Goal: Task Accomplishment & Management: Manage account settings

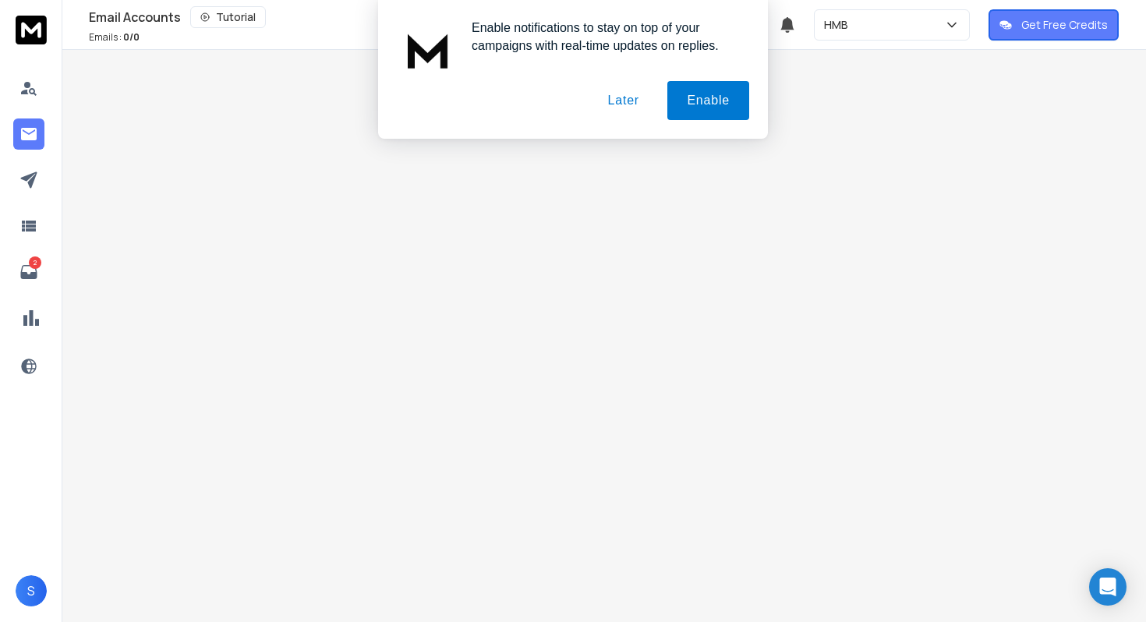
click at [635, 106] on button "Later" at bounding box center [623, 100] width 70 height 39
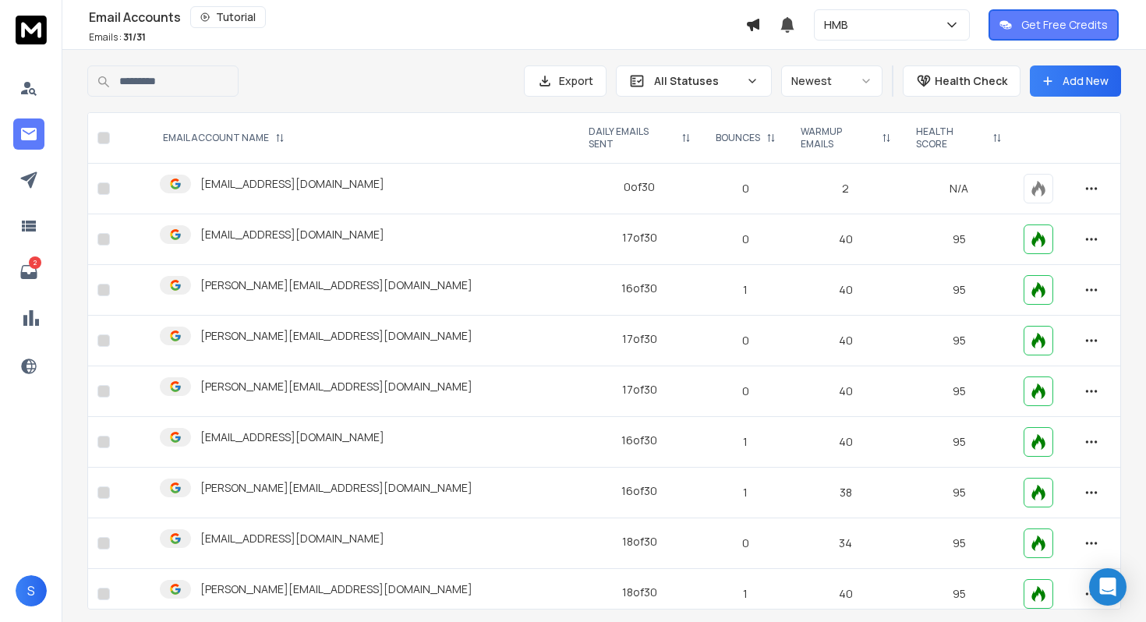
click at [48, 256] on div "2" at bounding box center [31, 274] width 36 height 37
click at [23, 261] on link "2" at bounding box center [28, 271] width 31 height 31
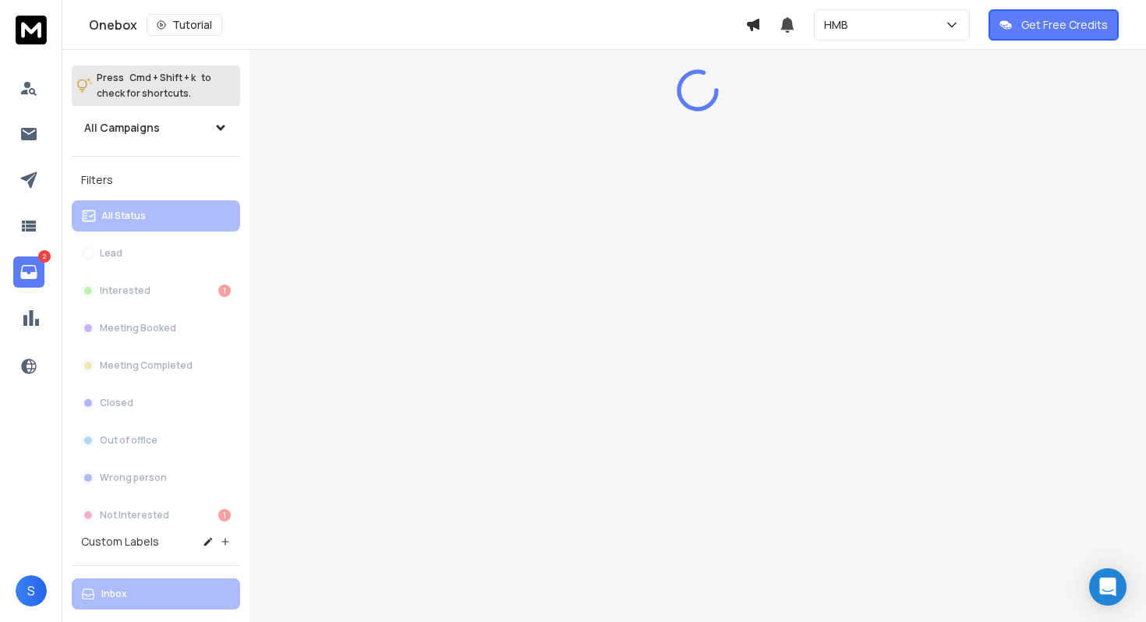
click at [167, 510] on div "All Status Lead Interested 1 Meeting Booked Meeting Completed Closed Out of off…" at bounding box center [156, 365] width 168 height 330
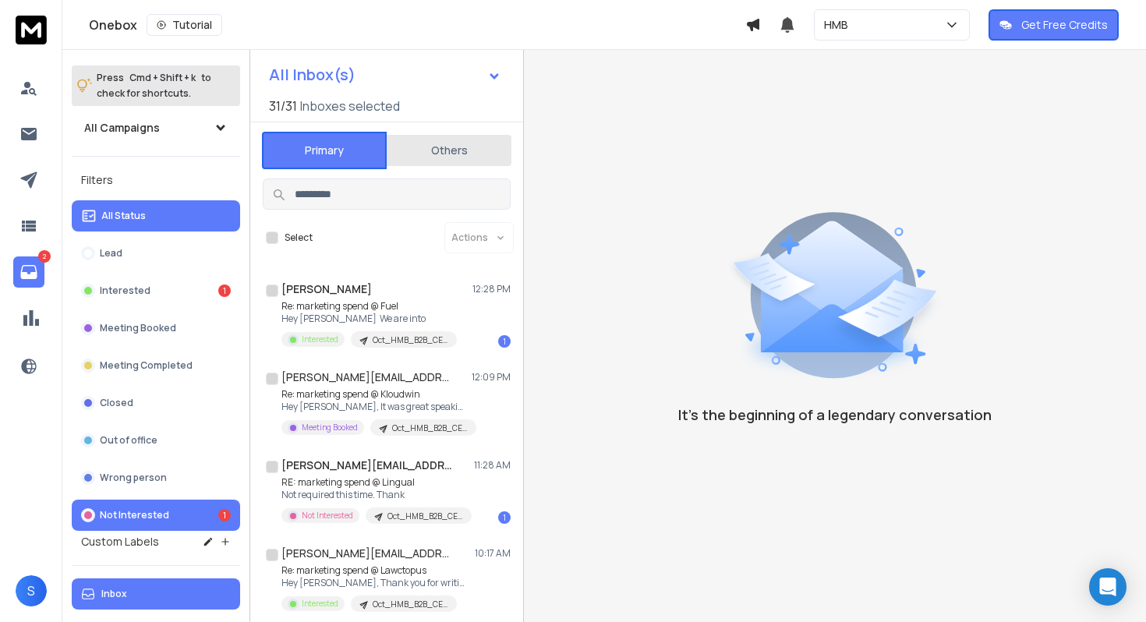
click at [162, 513] on p "Not Interested" at bounding box center [134, 515] width 69 height 12
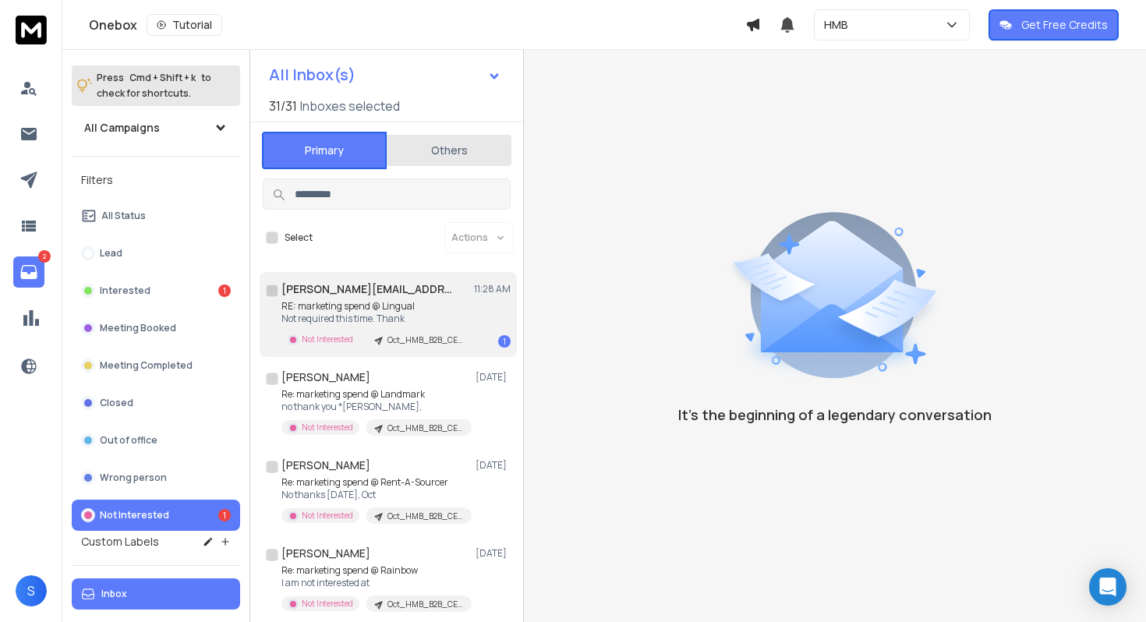
click at [373, 313] on p "Not required this time. Thank" at bounding box center [374, 319] width 187 height 12
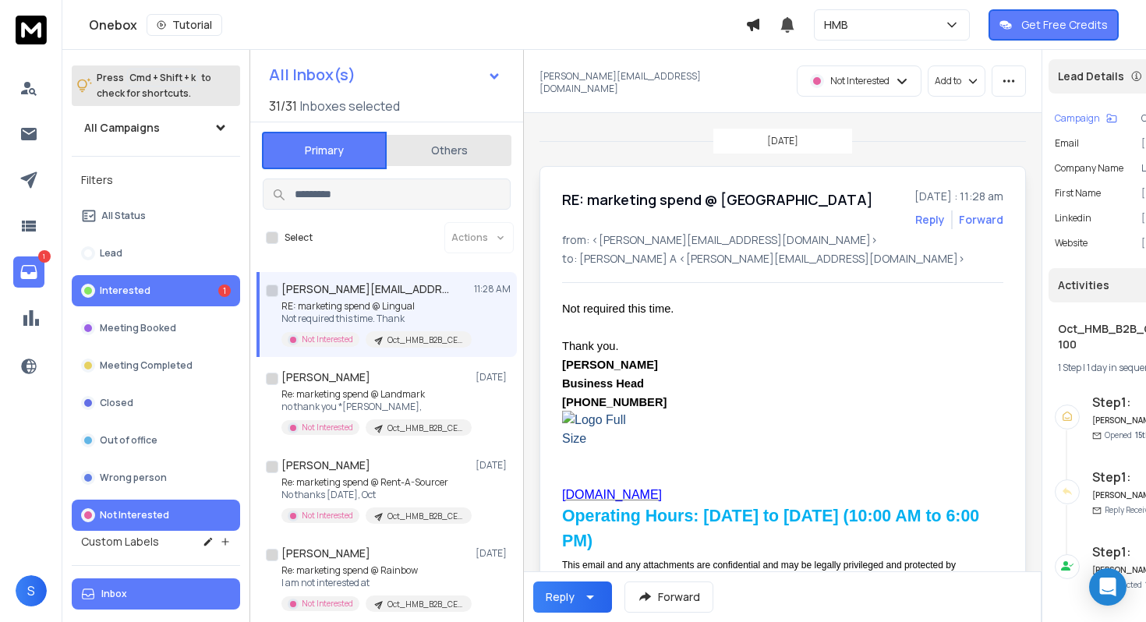
click at [201, 290] on button "Interested 1" at bounding box center [156, 290] width 168 height 31
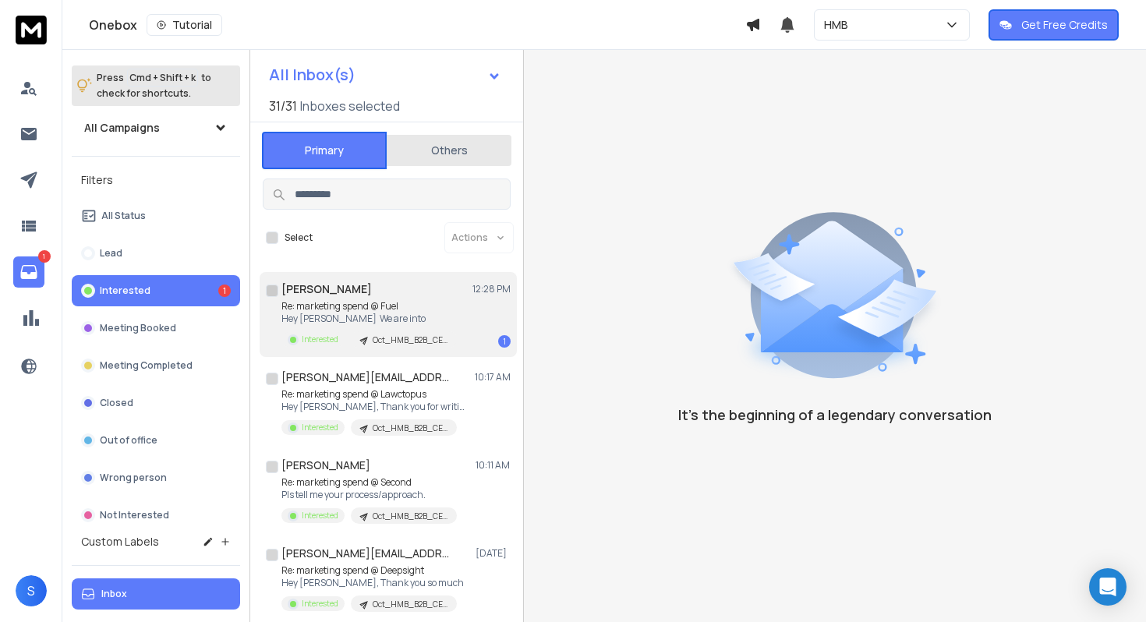
click at [387, 304] on p "Re: marketing spend @ Fuel" at bounding box center [368, 306] width 175 height 12
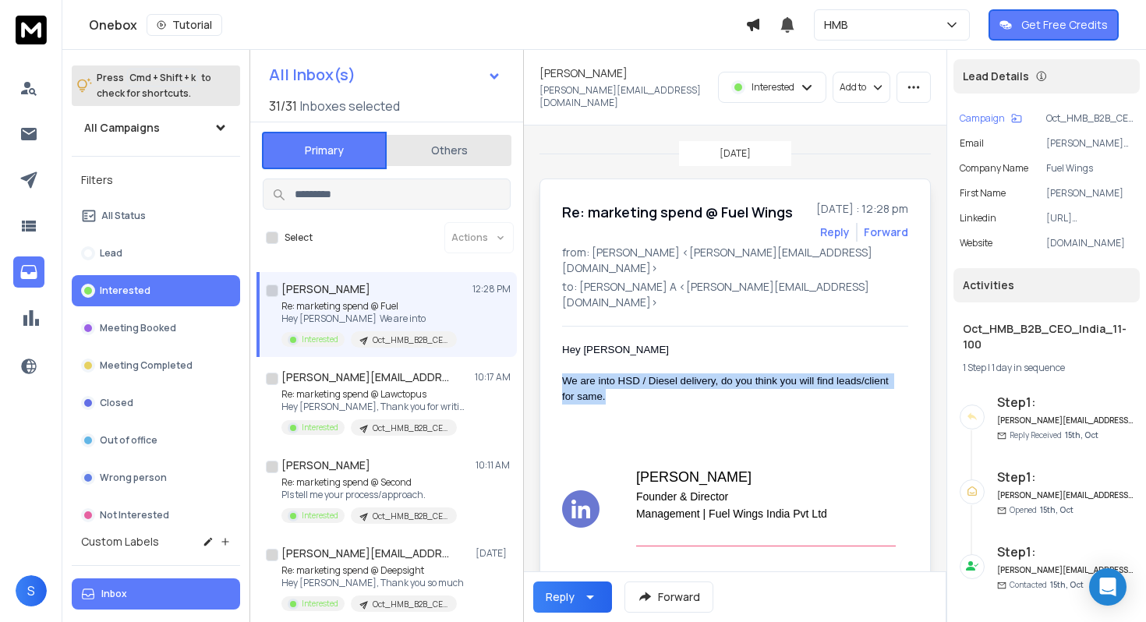
drag, startPoint x: 702, startPoint y: 349, endPoint x: 544, endPoint y: 344, distance: 157.5
